Goal: Task Accomplishment & Management: Manage account settings

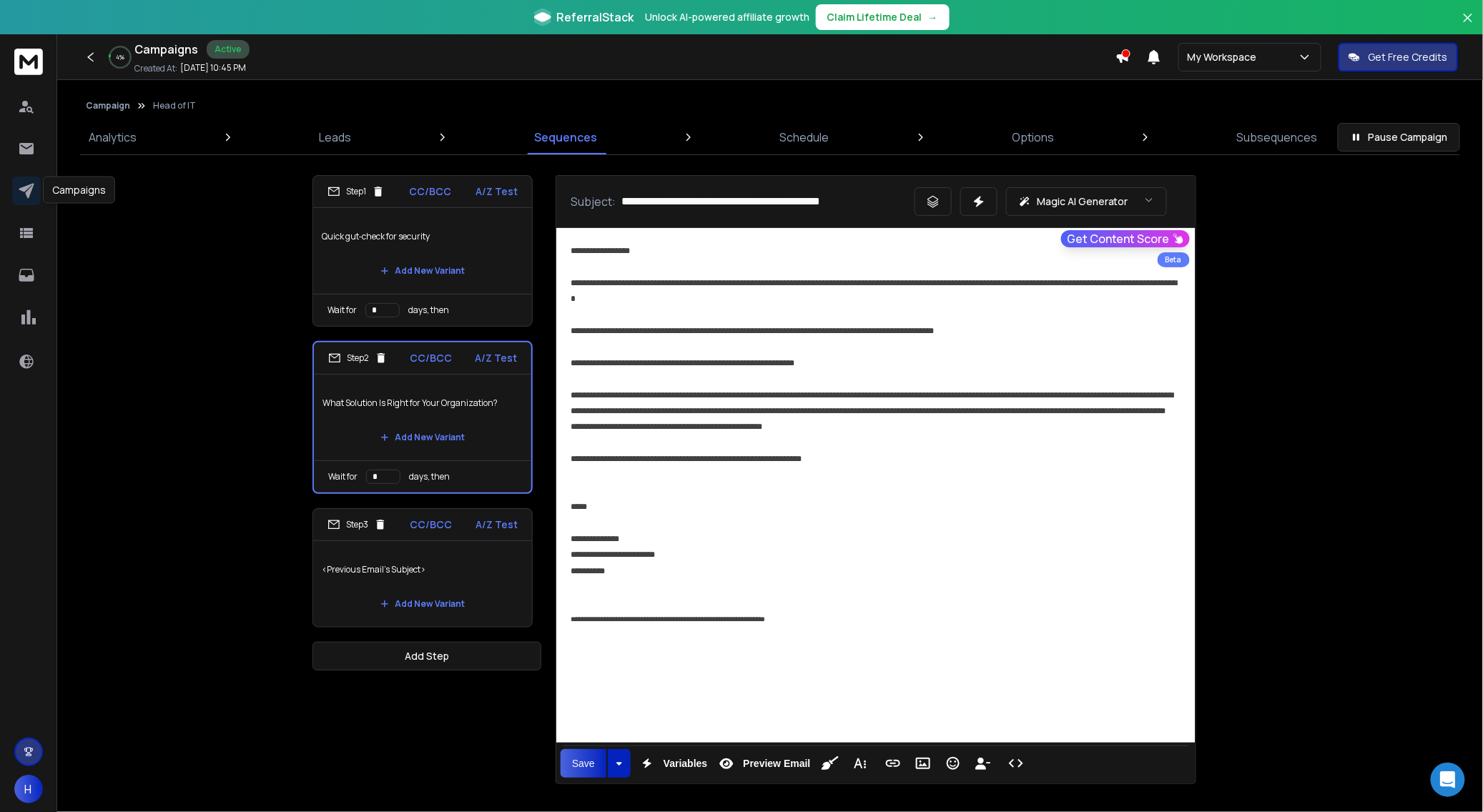
click at [32, 191] on icon at bounding box center [26, 191] width 17 height 17
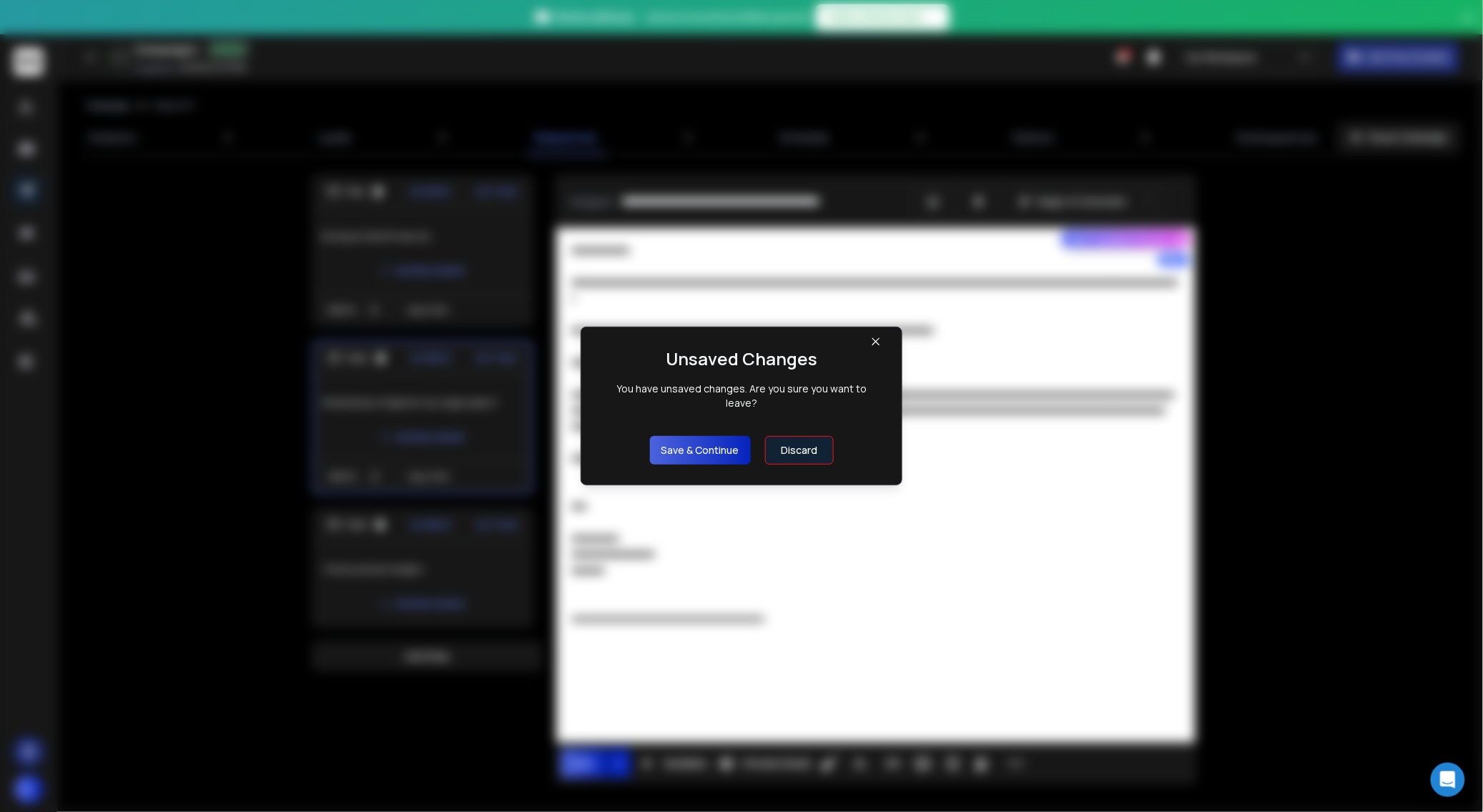
click at [725, 436] on button "Save & Continue" at bounding box center [700, 450] width 101 height 28
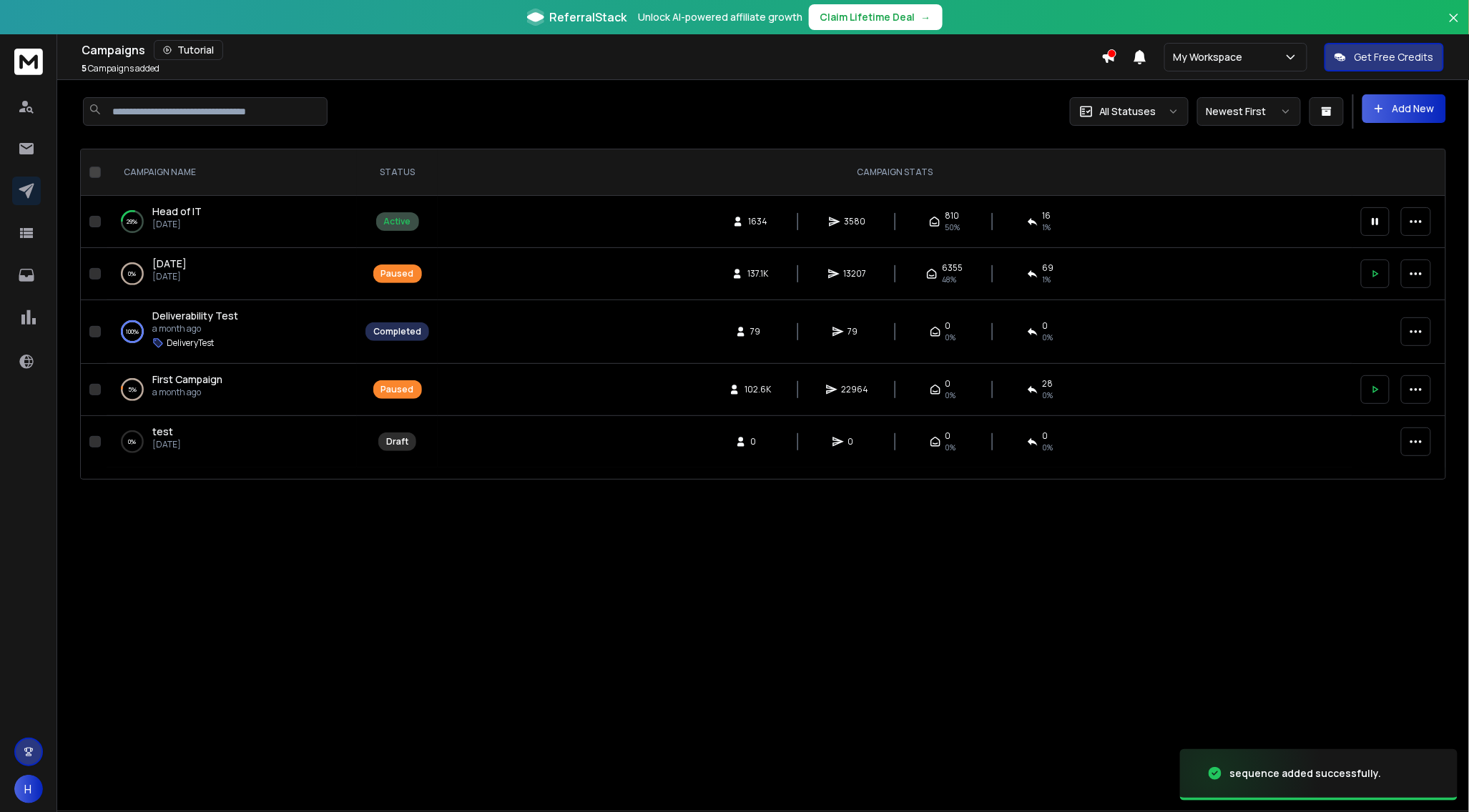
click at [276, 223] on div "29 % Head of IT [DATE]" at bounding box center [231, 221] width 222 height 35
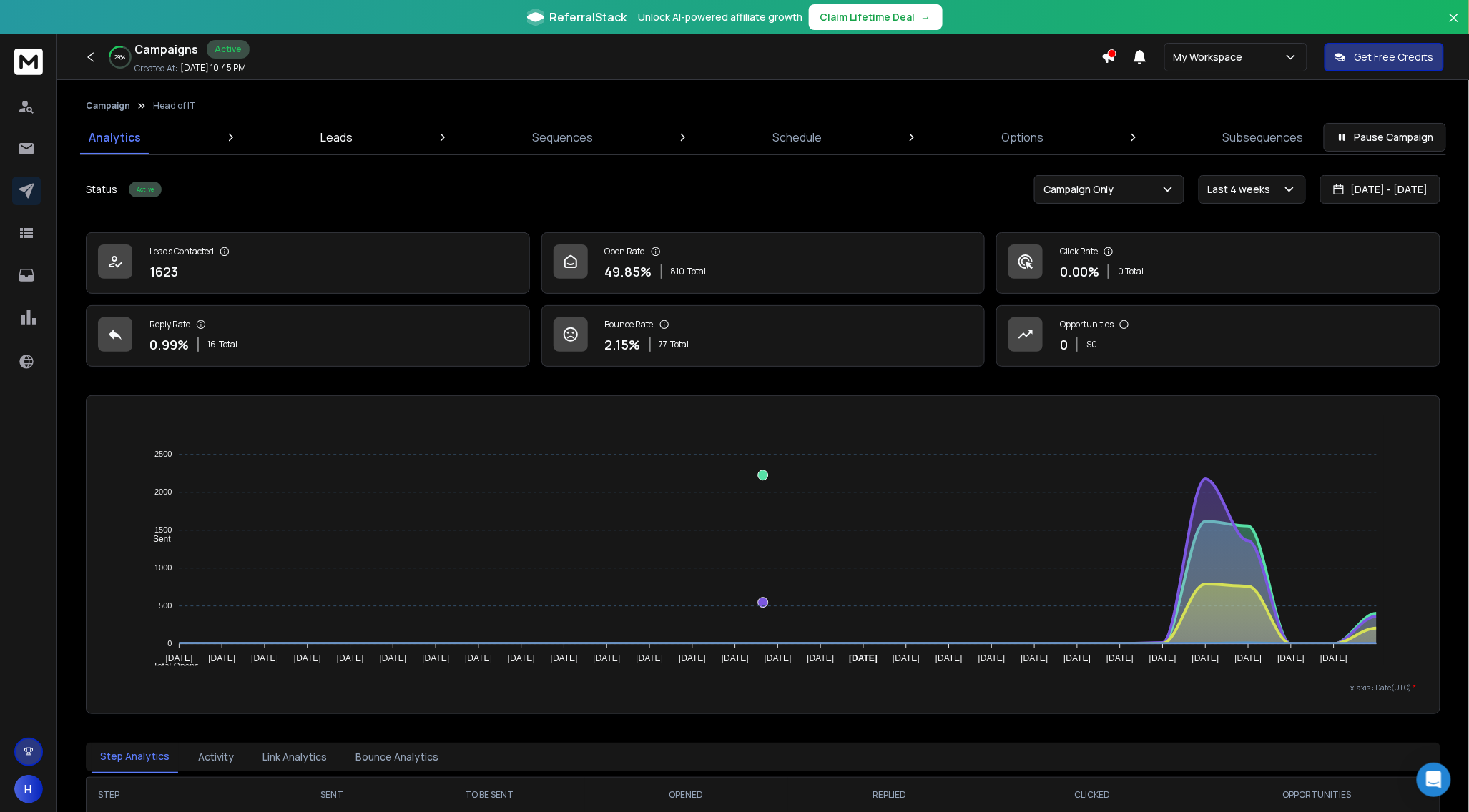
click at [349, 140] on p "Leads" at bounding box center [336, 137] width 32 height 17
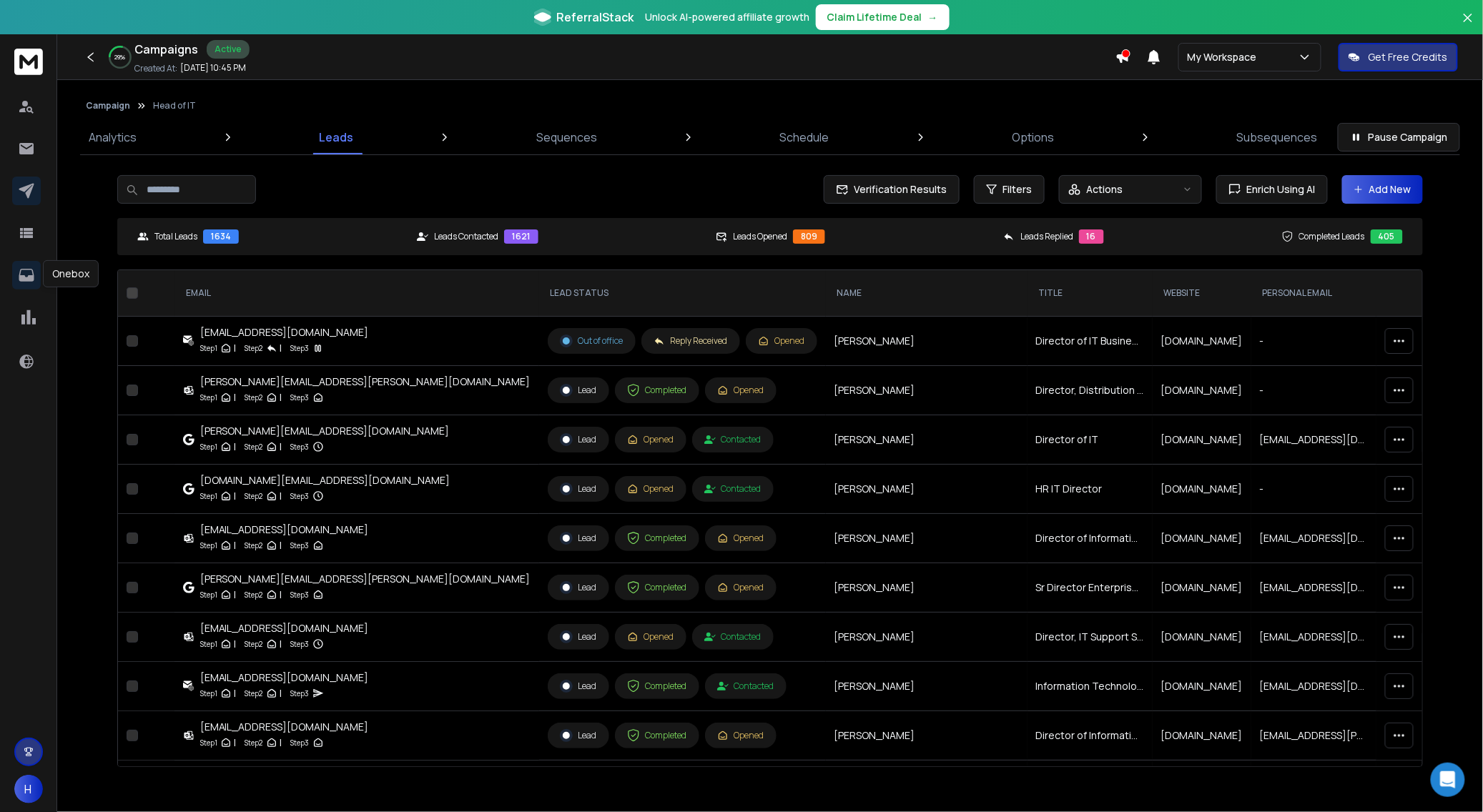
click at [25, 276] on icon at bounding box center [26, 275] width 17 height 17
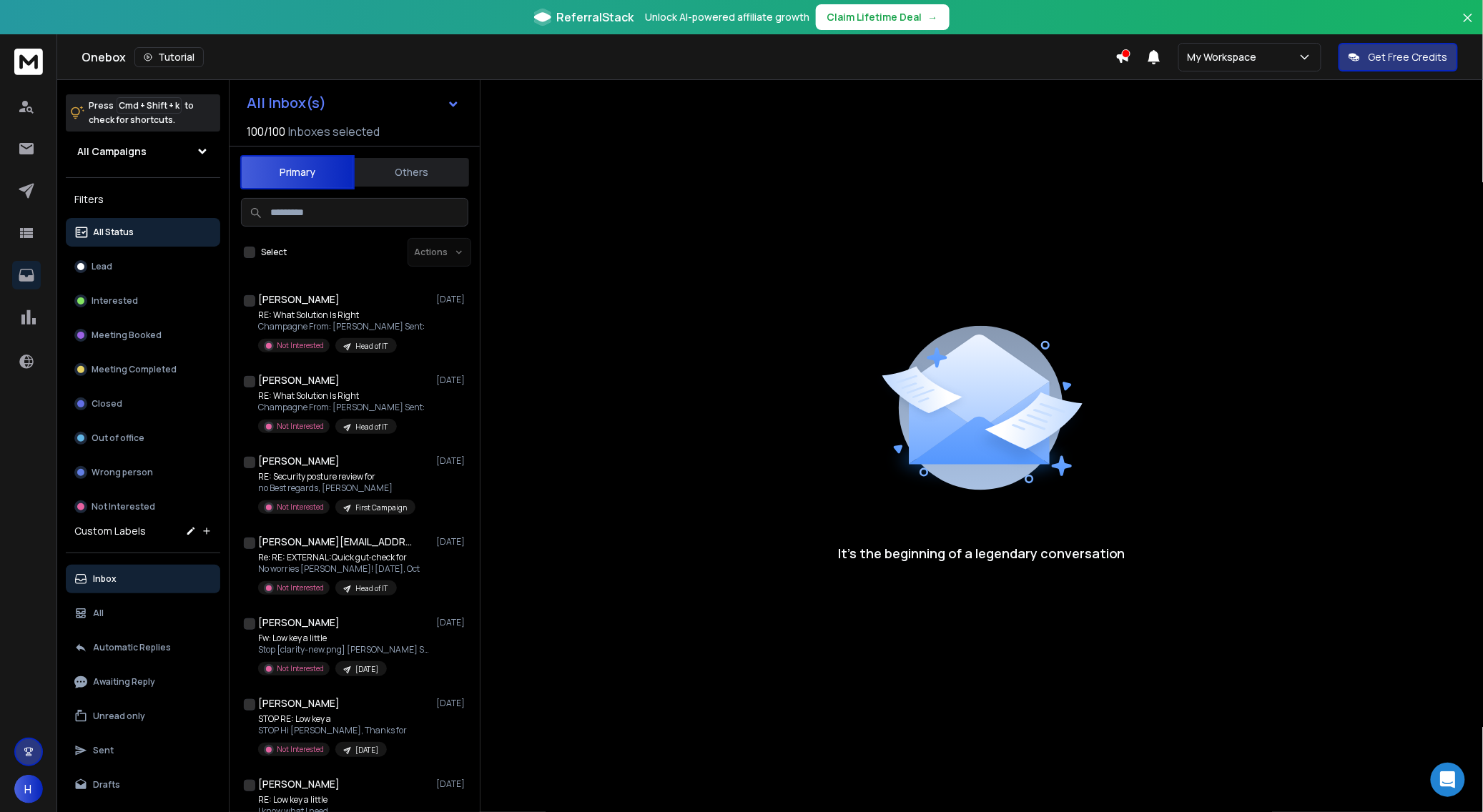
drag, startPoint x: 379, startPoint y: 58, endPoint x: 391, endPoint y: 54, distance: 12.6
click at [380, 58] on div "Onebox Tutorial" at bounding box center [598, 57] width 1034 height 20
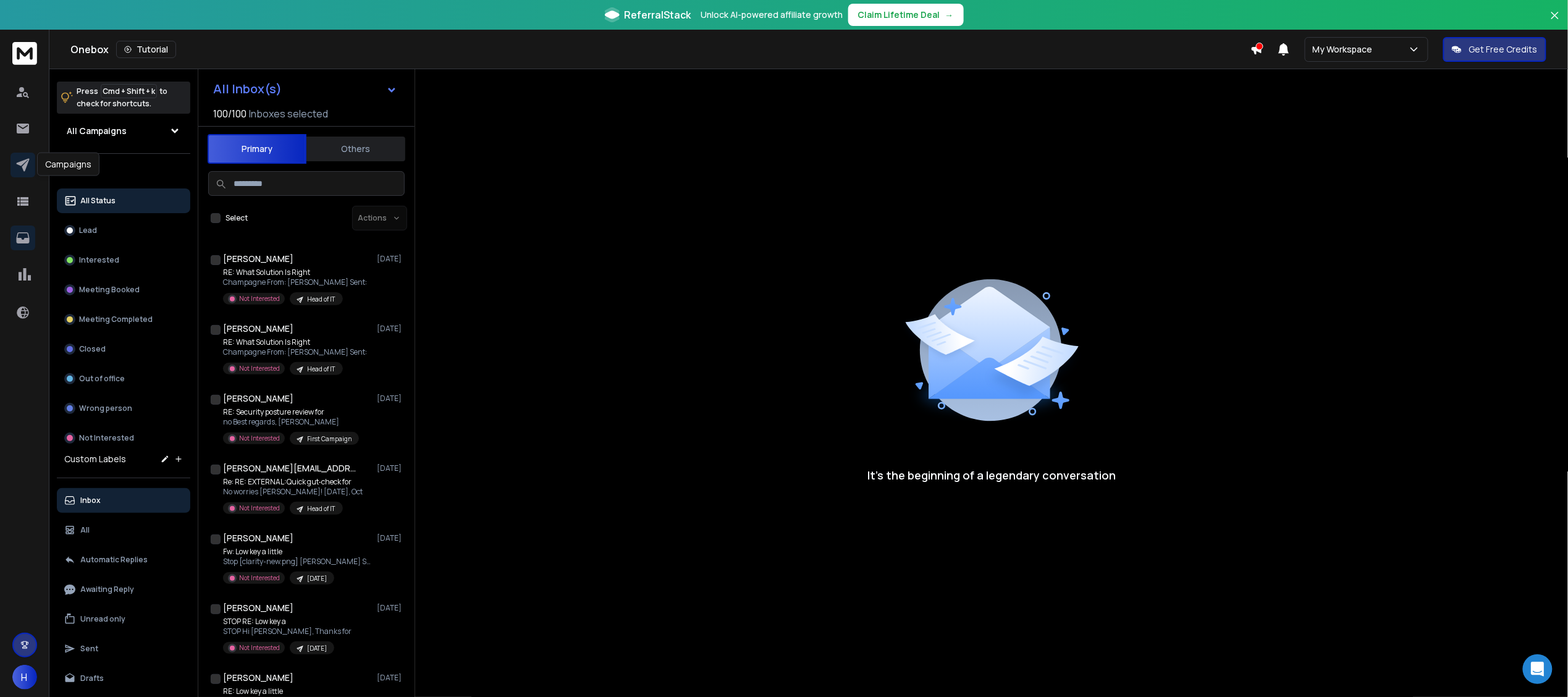
click at [23, 160] on icon at bounding box center [23, 165] width 13 height 13
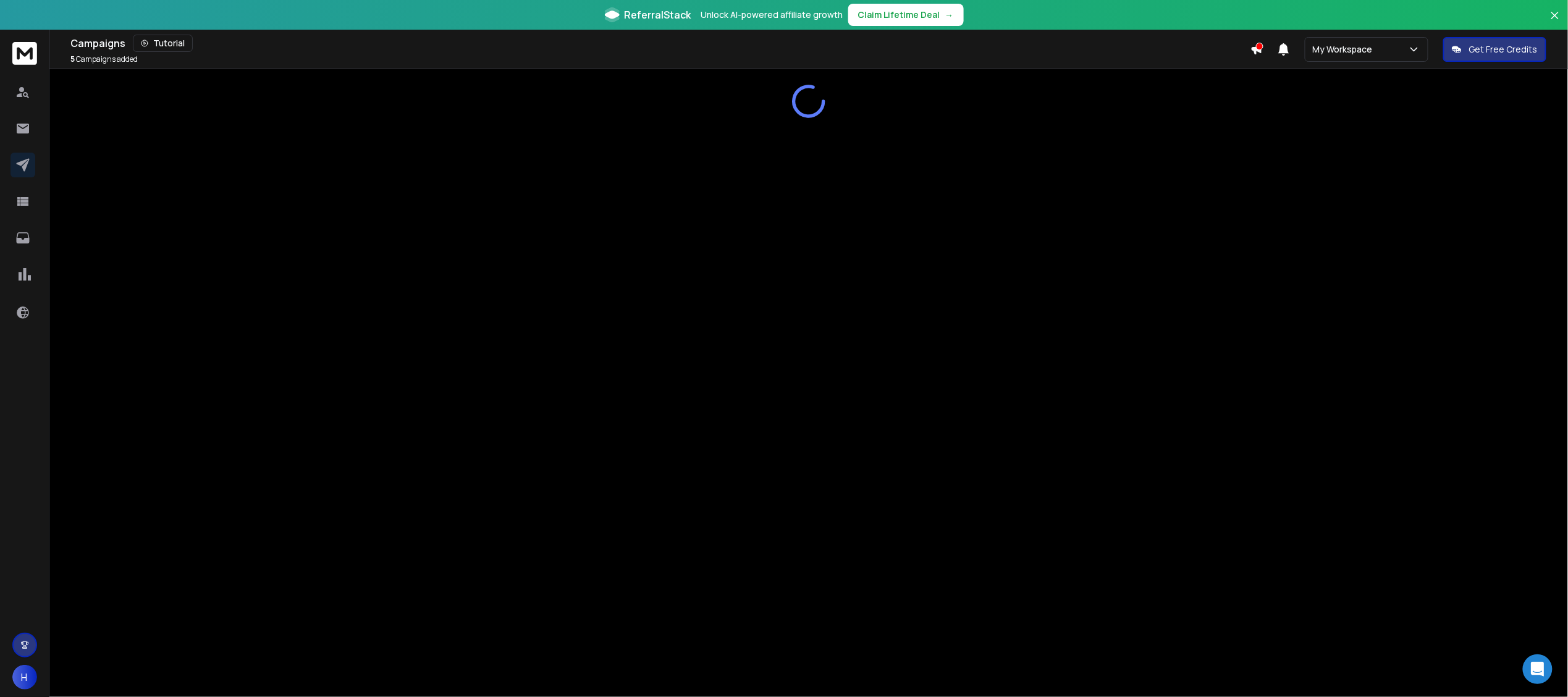
click at [342, 59] on div "5 Campaigns added" at bounding box center [660, 59] width 1180 height 10
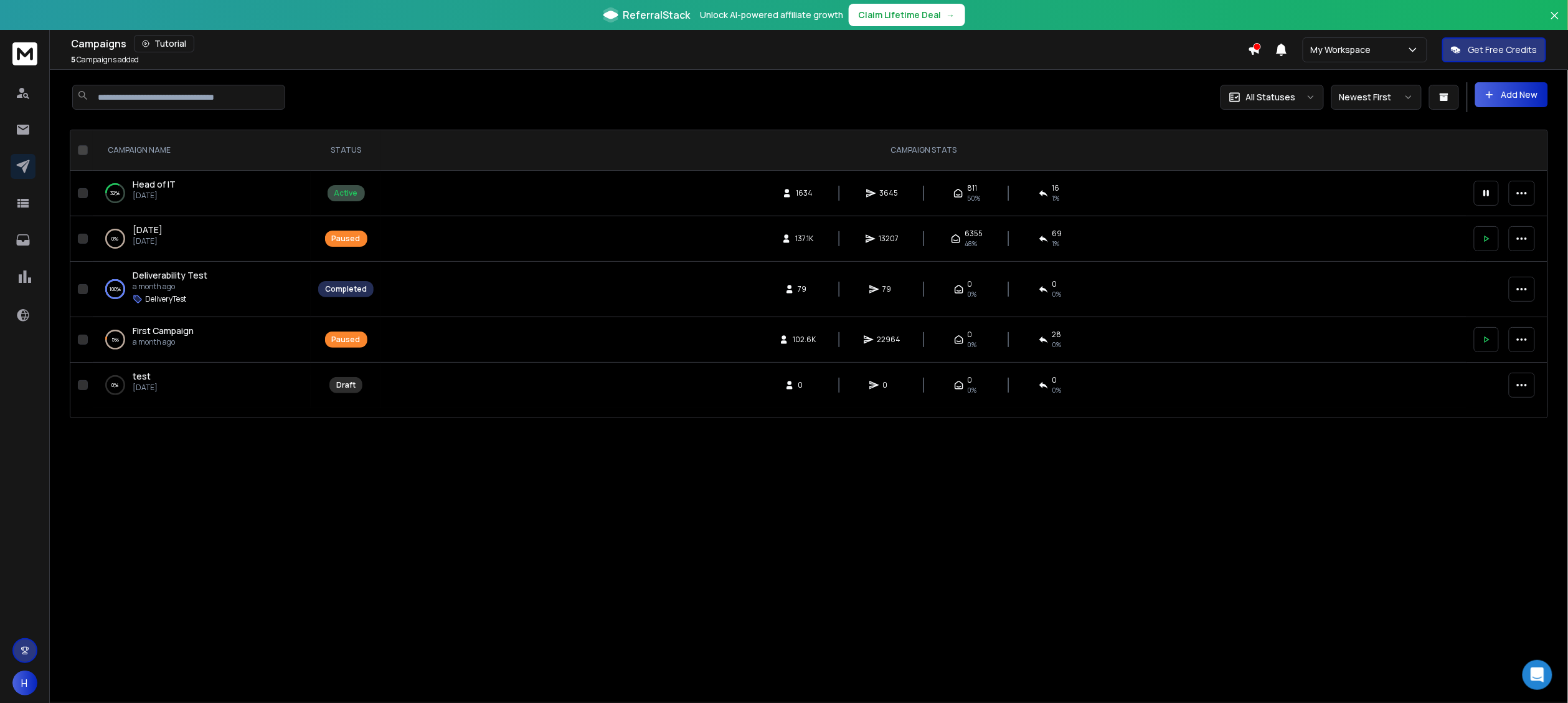
click at [409, 187] on div "1634 3645 811 50 % 16 1 %" at bounding box center [923, 193] width 1071 height 20
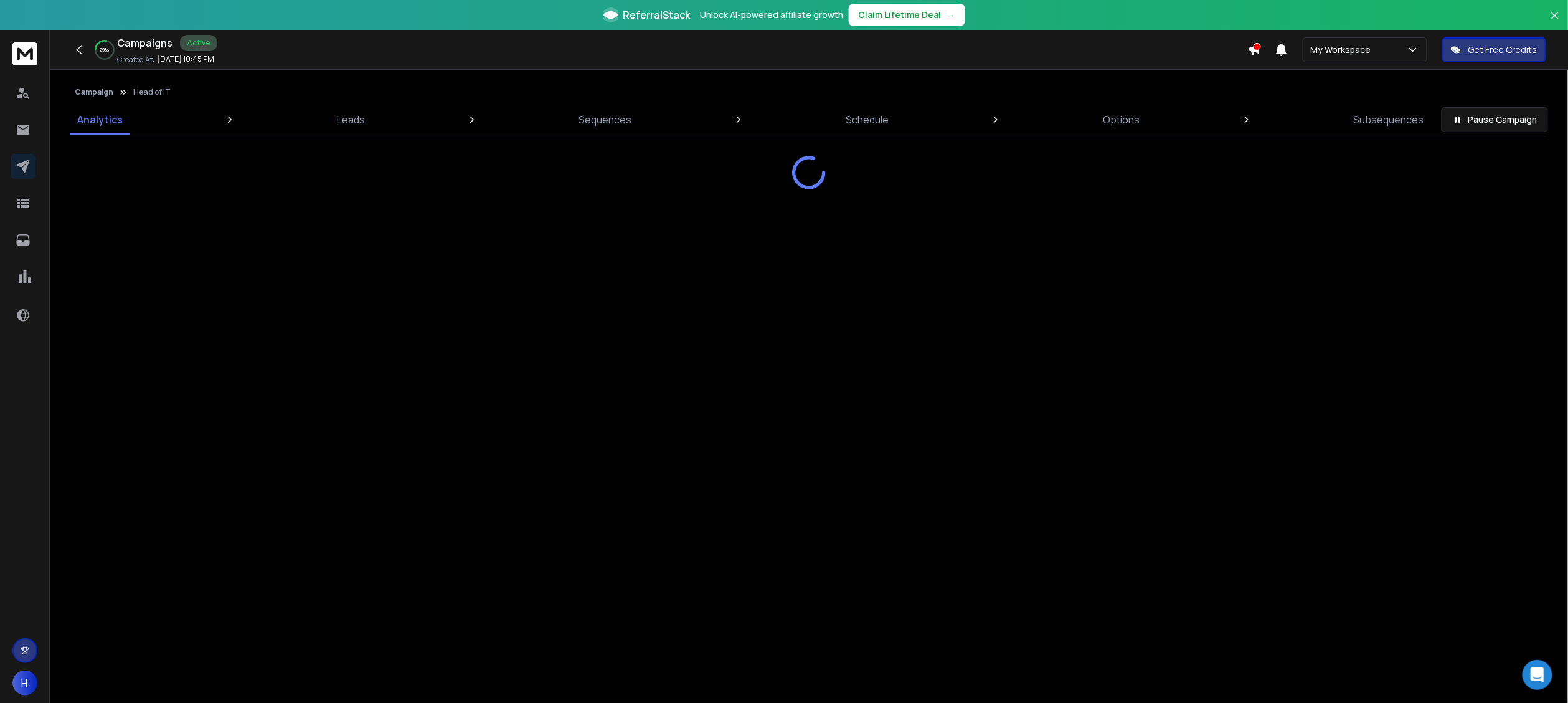
click at [438, 44] on div "29 % Campaigns Active Created At: [DATE] 10:45 PM My Workspace Get Free Credits" at bounding box center [784, 50] width 1568 height 40
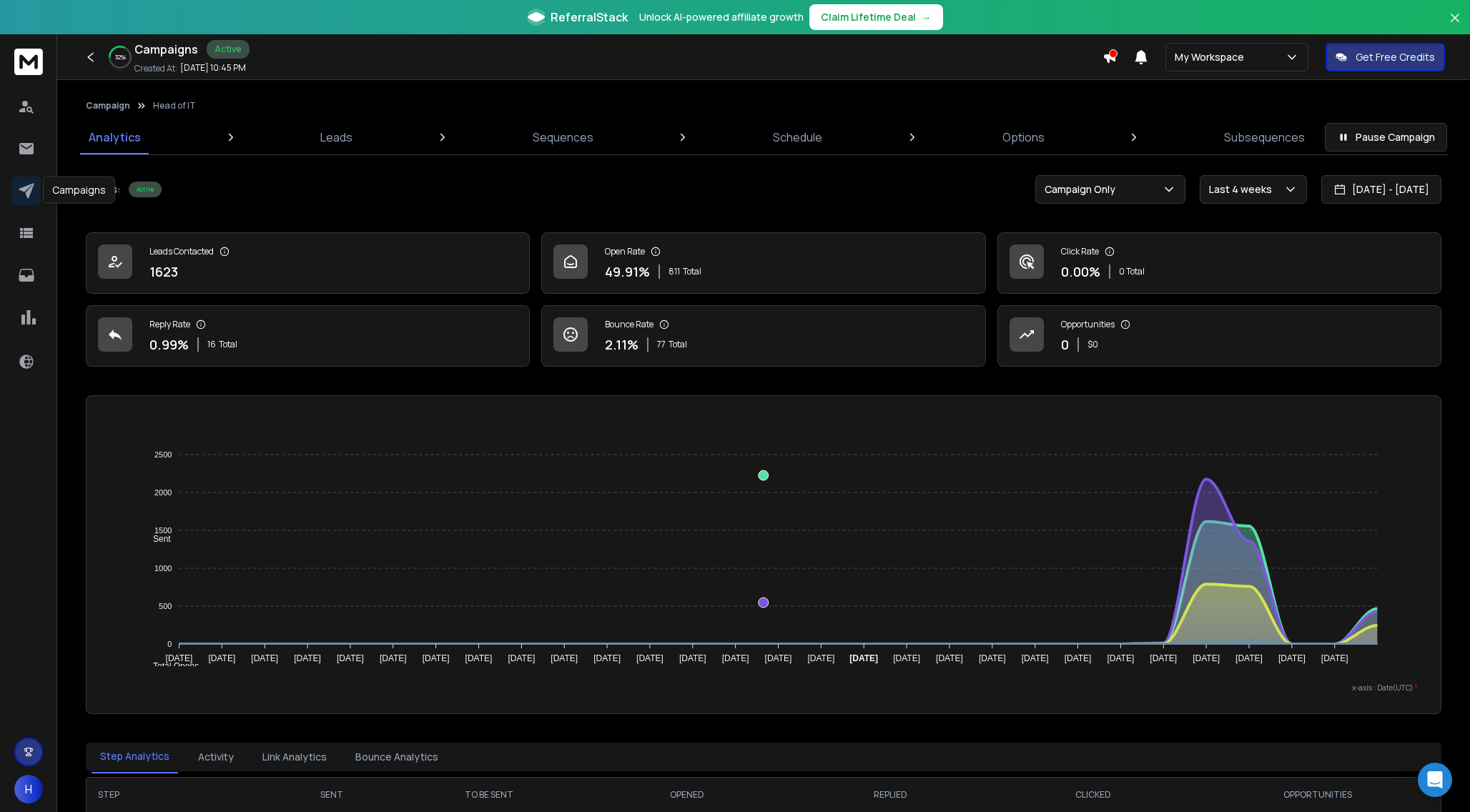
click at [28, 188] on icon at bounding box center [26, 191] width 17 height 17
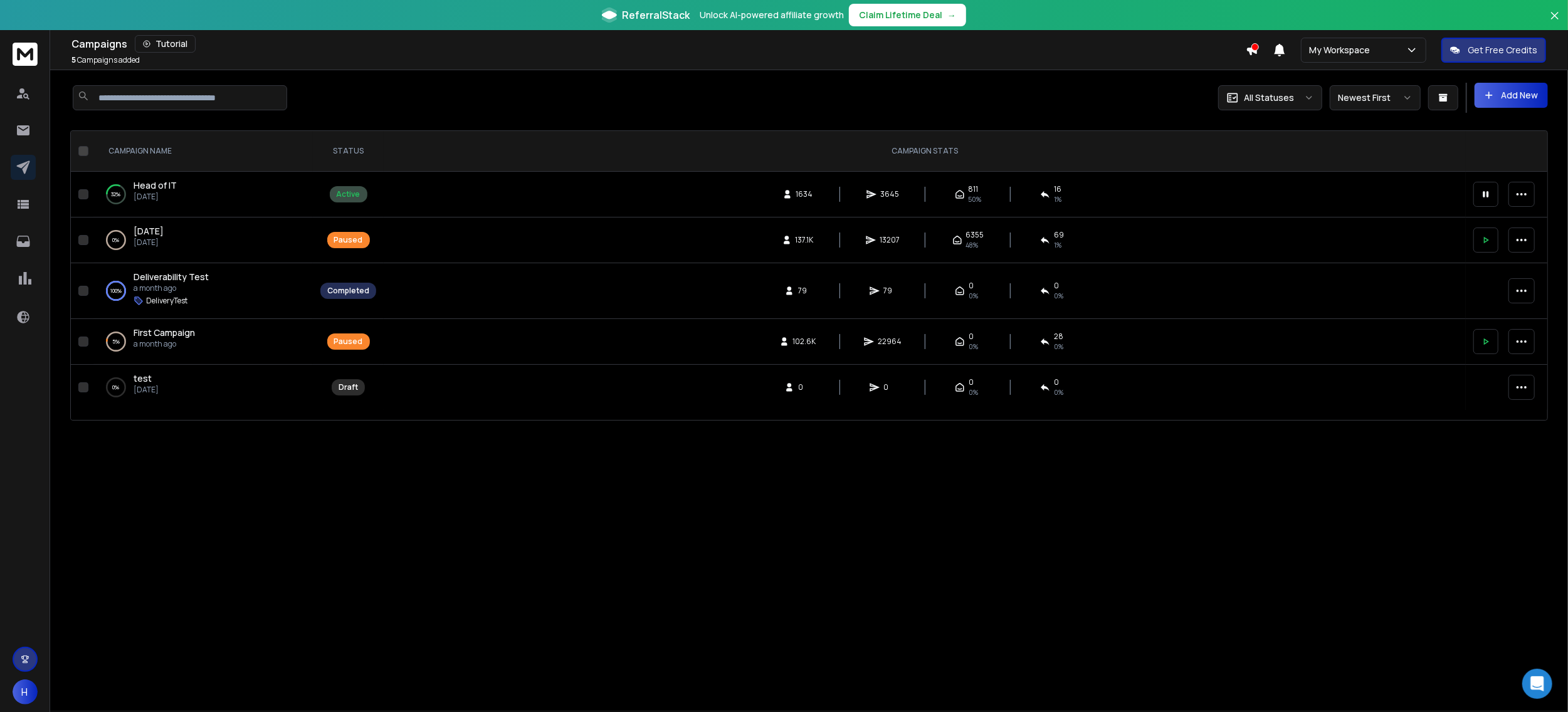
click at [205, 194] on div "32 % Head of IT [DATE]" at bounding box center [203, 194] width 194 height 30
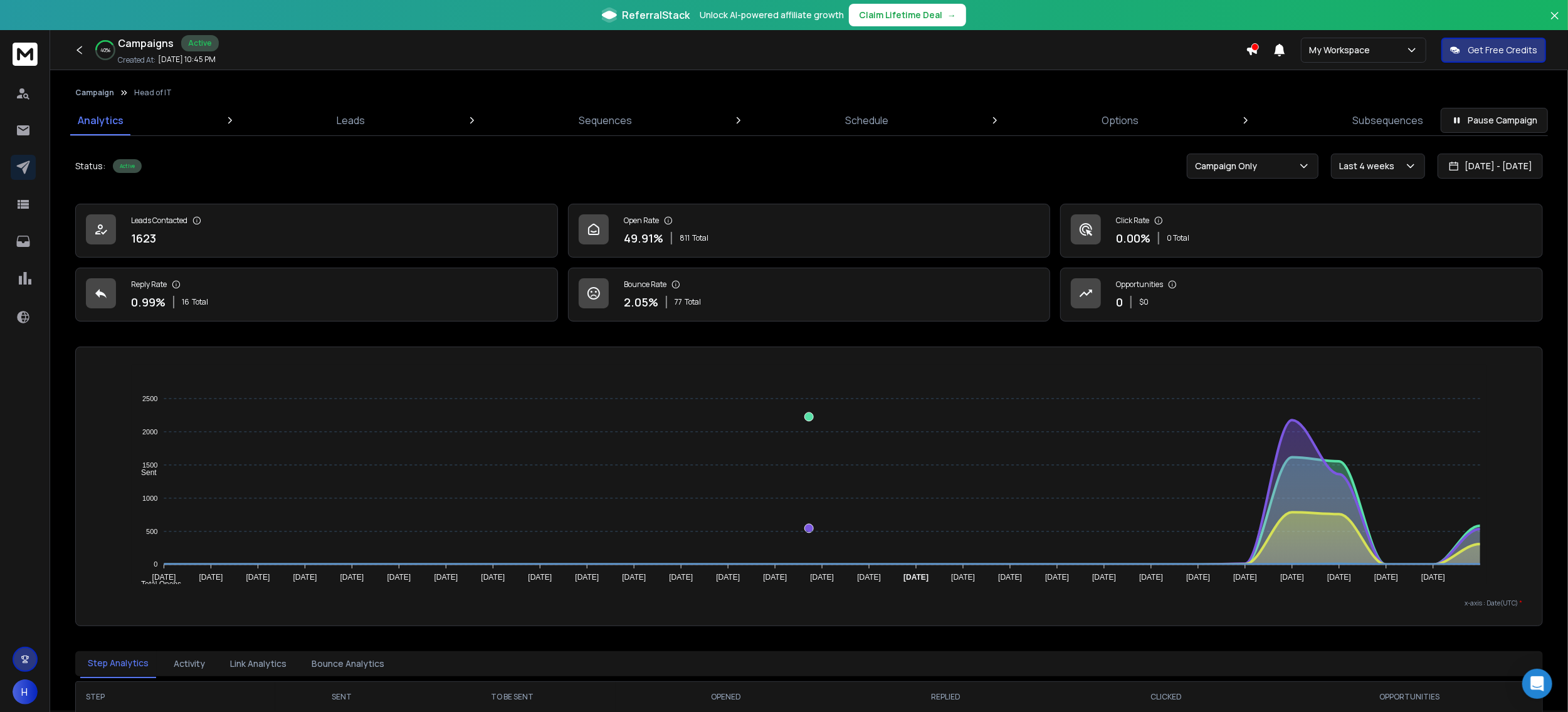
click at [409, 50] on div "40 % Campaigns Active Created At: [DATE] 10:45 PM My Workspace Get Free Credits" at bounding box center [784, 50] width 1568 height 40
click at [26, 164] on icon at bounding box center [23, 168] width 13 height 13
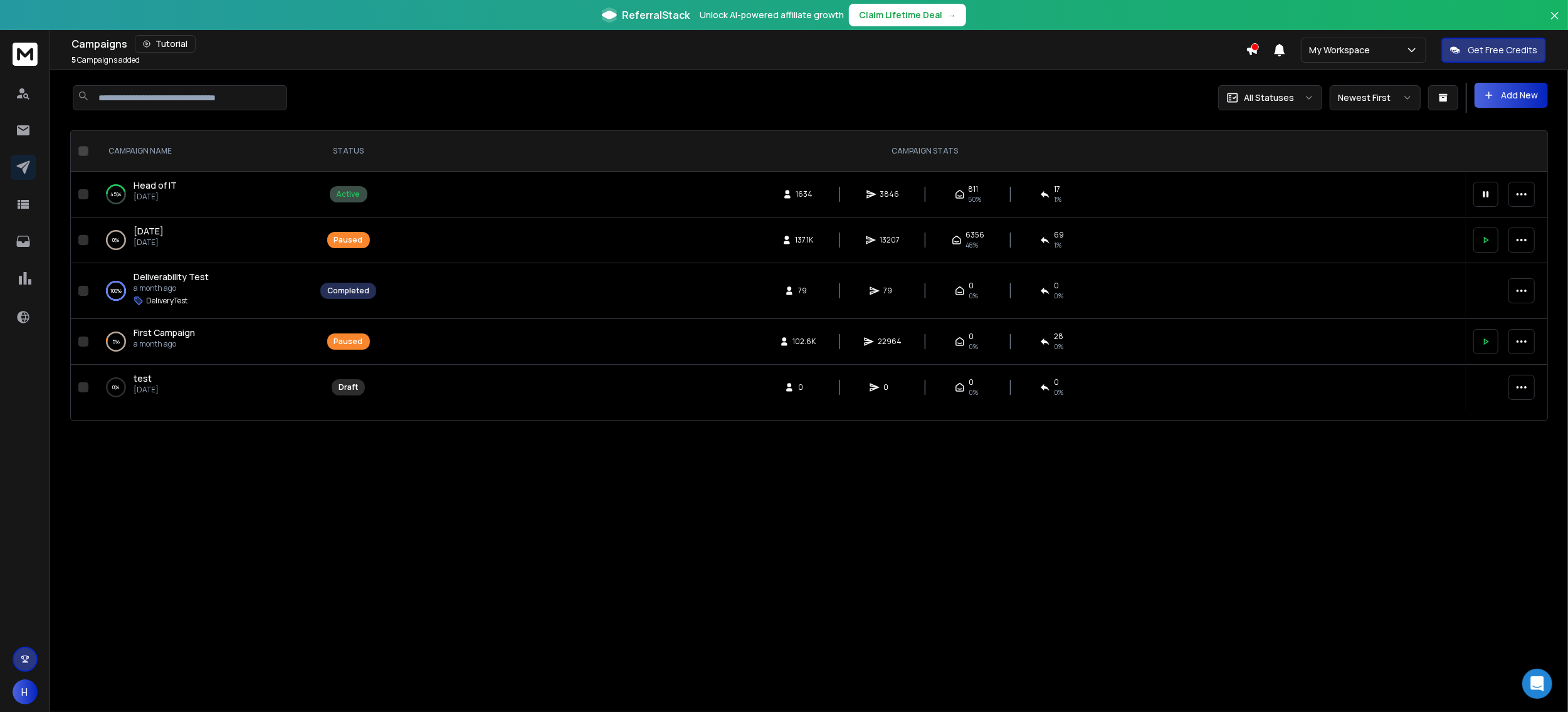
click at [1299, 197] on icon at bounding box center [1485, 194] width 11 height 11
